Goal: Information Seeking & Learning: Check status

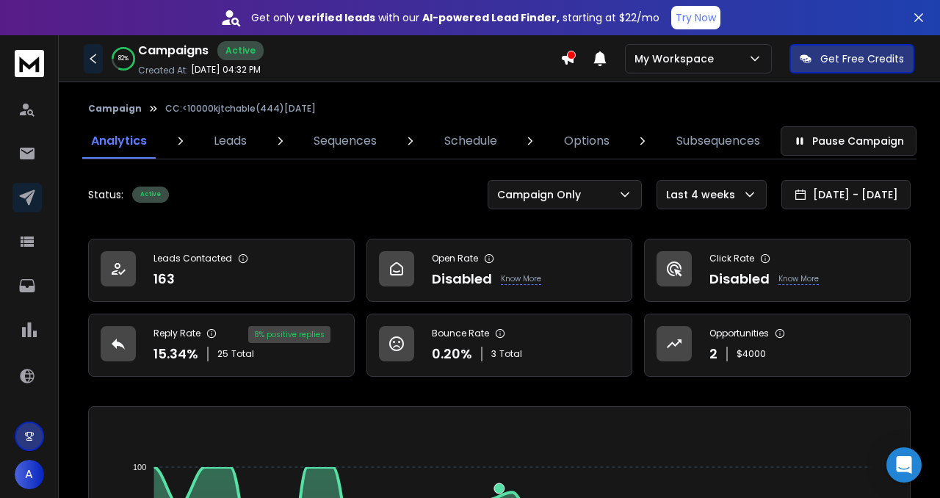
click at [95, 62] on icon at bounding box center [93, 59] width 6 height 10
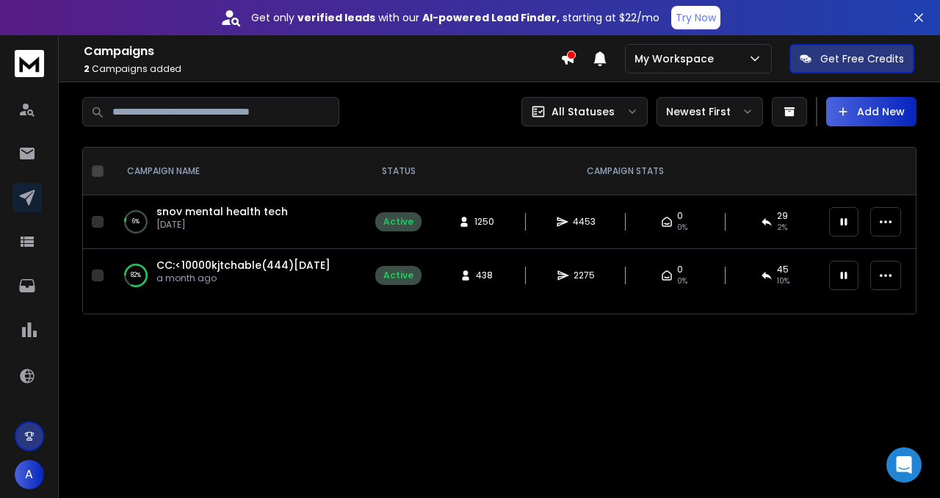
click at [210, 225] on p "[DATE]" at bounding box center [221, 225] width 131 height 12
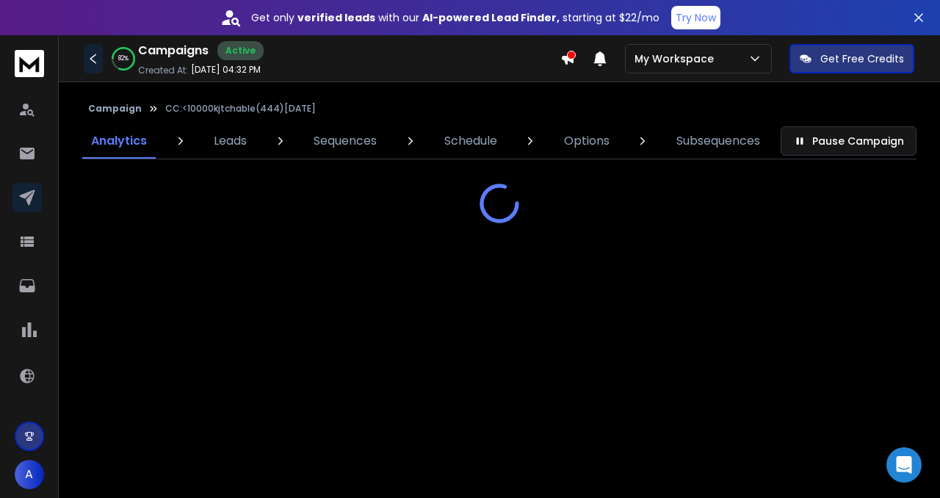
click at [93, 60] on icon at bounding box center [93, 59] width 6 height 10
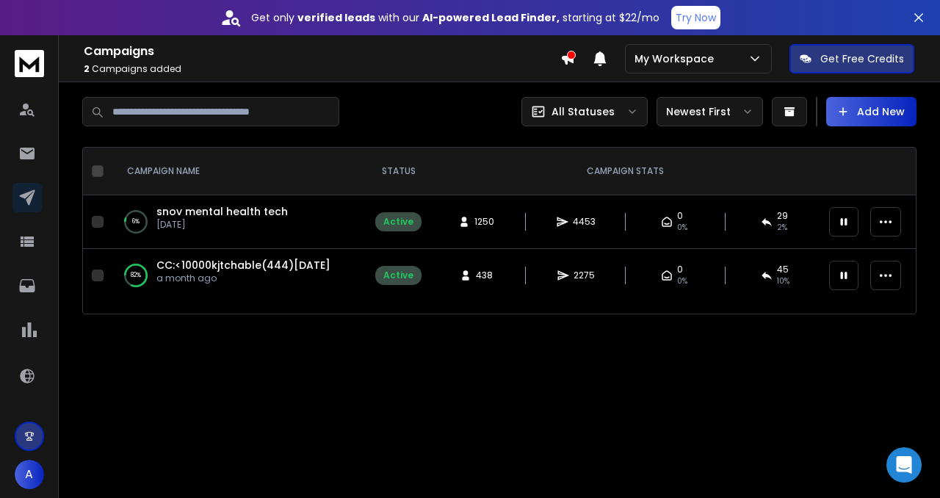
click at [159, 214] on span "snov mental health tech" at bounding box center [221, 211] width 131 height 15
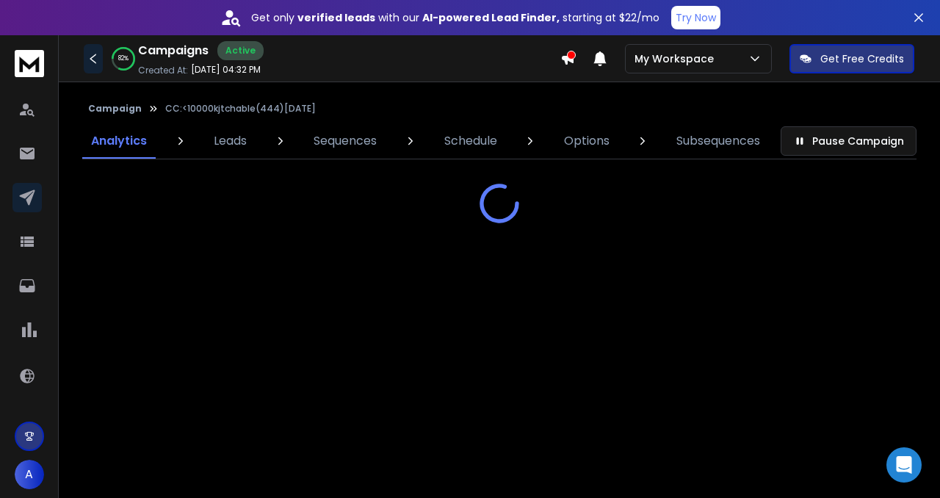
click at [98, 60] on icon at bounding box center [93, 58] width 13 height 13
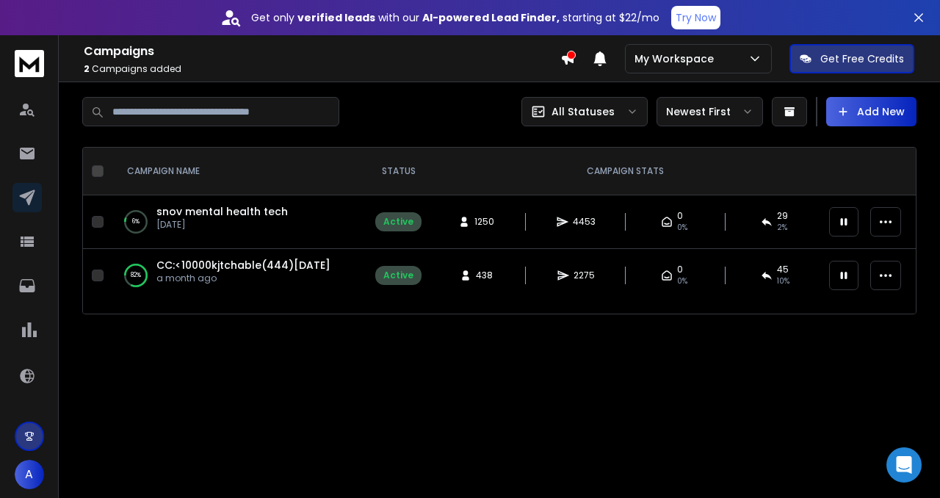
click at [235, 214] on span "snov mental health tech" at bounding box center [221, 211] width 131 height 15
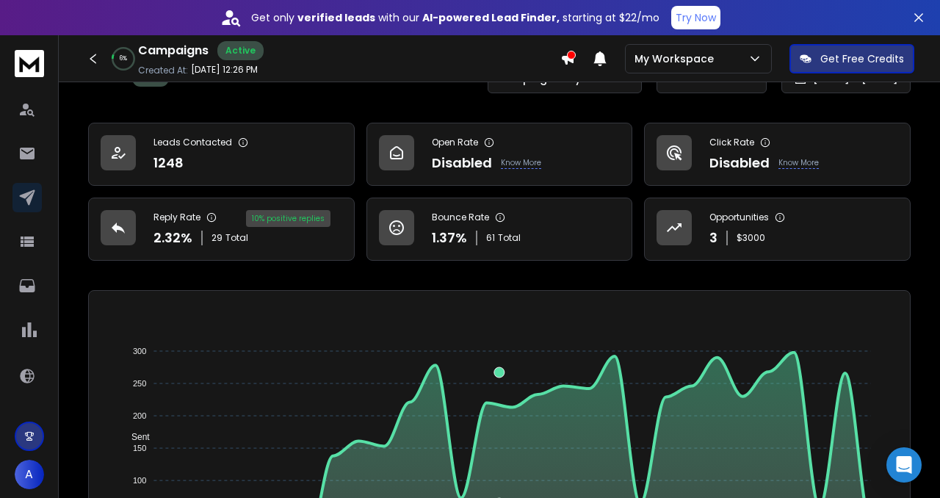
scroll to position [115, 0]
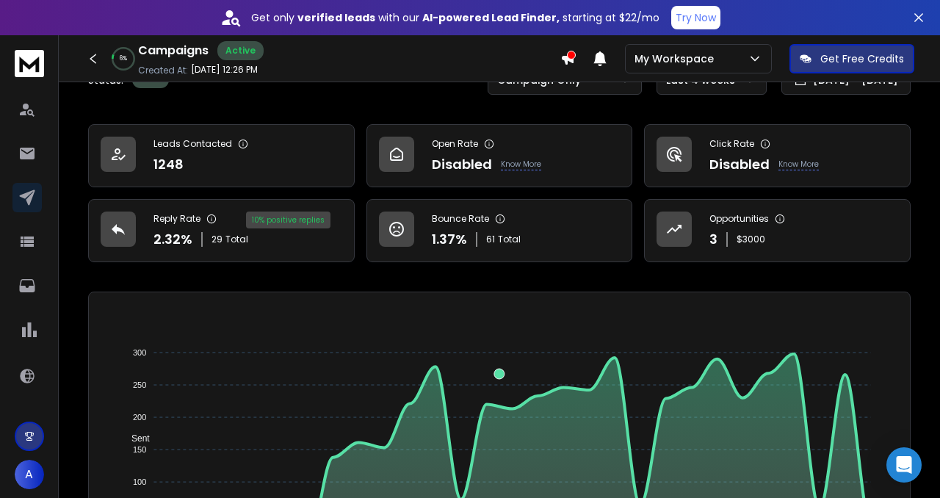
click at [267, 227] on div "10 % positive replies" at bounding box center [288, 219] width 84 height 17
